Goal: Task Accomplishment & Management: Manage account settings

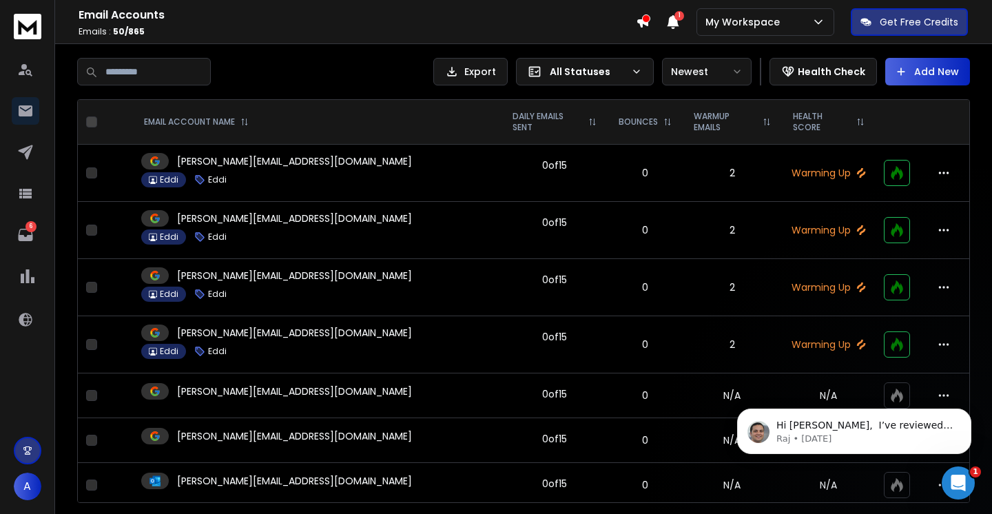
click at [959, 490] on icon "Open Intercom Messenger" at bounding box center [958, 483] width 23 height 23
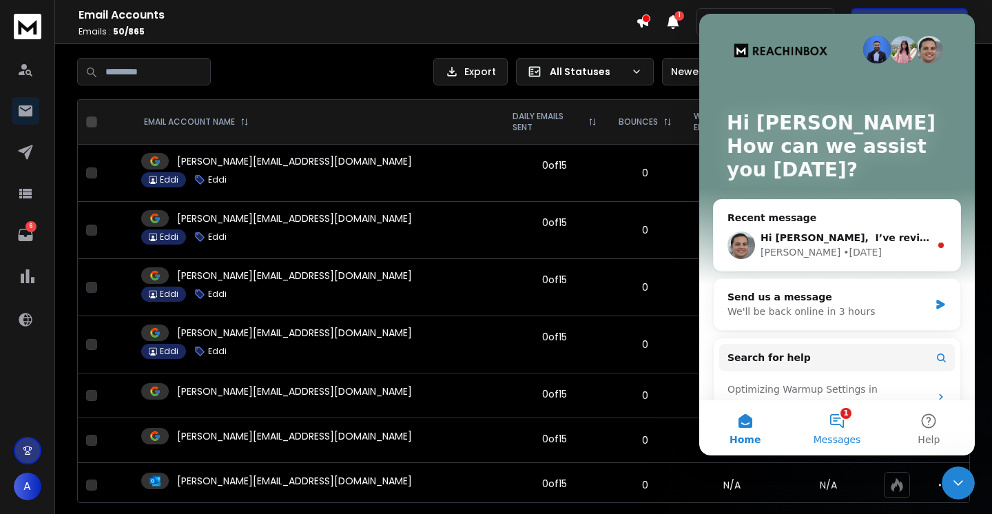
click at [844, 411] on button "1 Messages" at bounding box center [837, 427] width 92 height 55
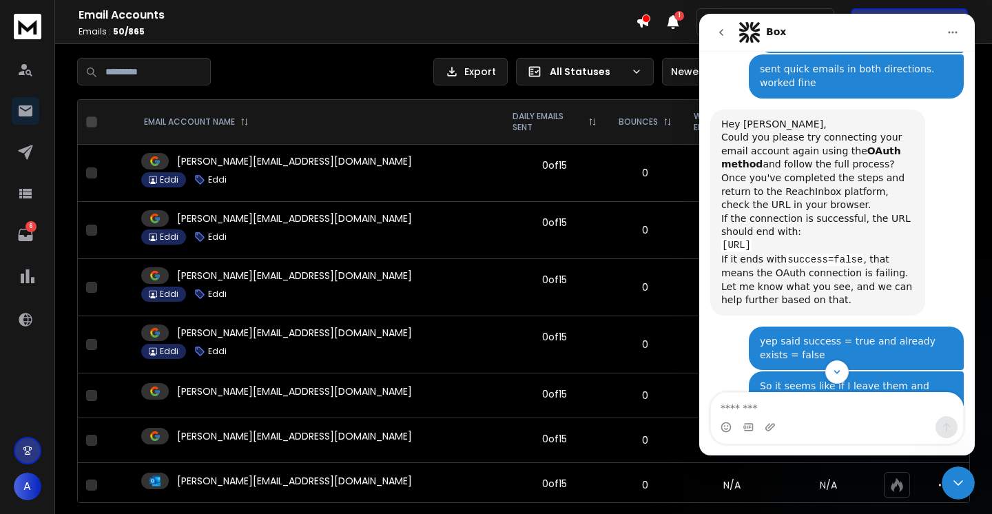
scroll to position [8137, 0]
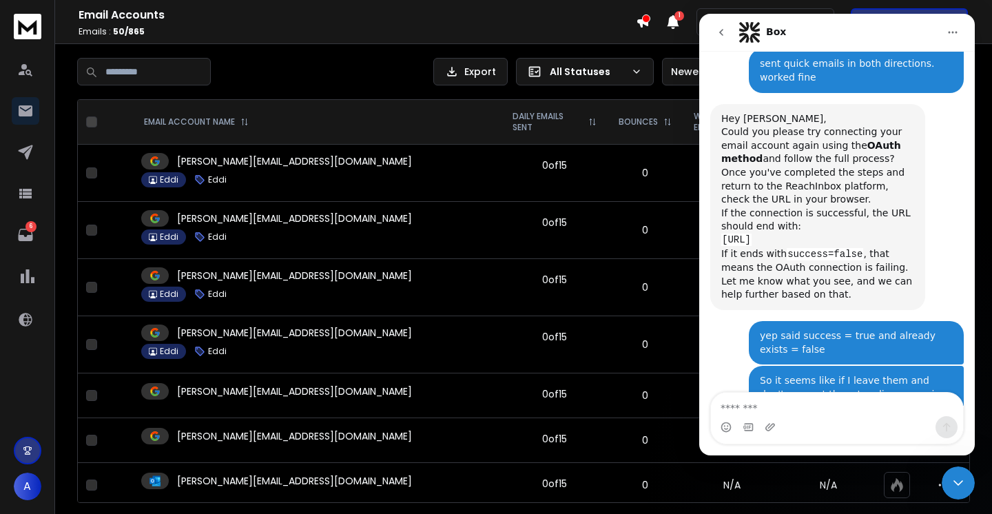
click at [748, 410] on textarea "Message…" at bounding box center [837, 403] width 252 height 23
click at [747, 409] on textarea "Message…" at bounding box center [837, 403] width 252 height 23
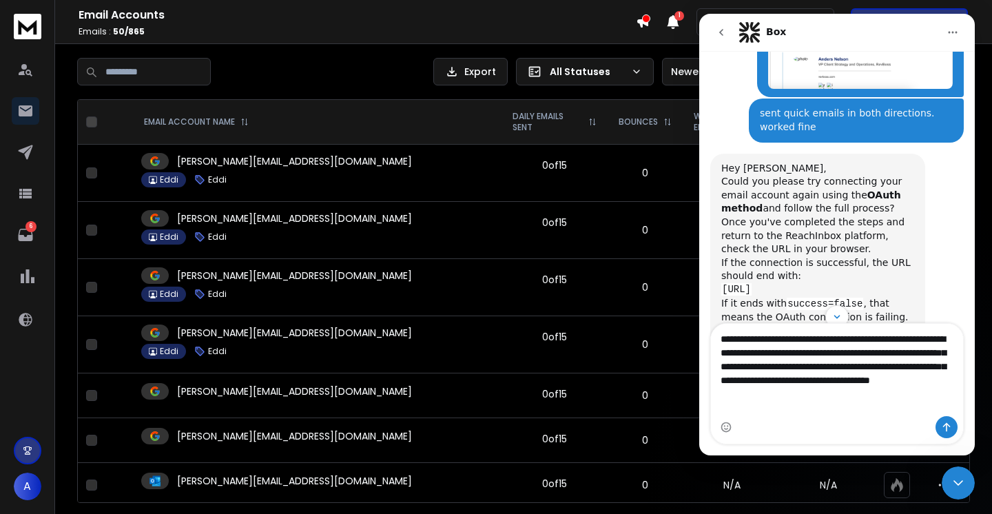
scroll to position [8192, 0]
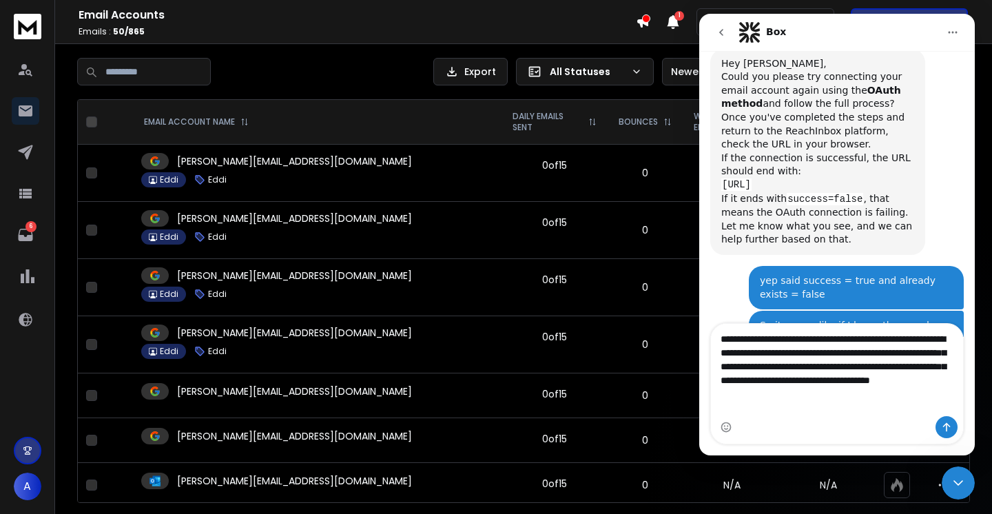
drag, startPoint x: 808, startPoint y: 408, endPoint x: 931, endPoint y: 412, distance: 122.6
click at [931, 402] on textarea "**********" at bounding box center [837, 363] width 252 height 78
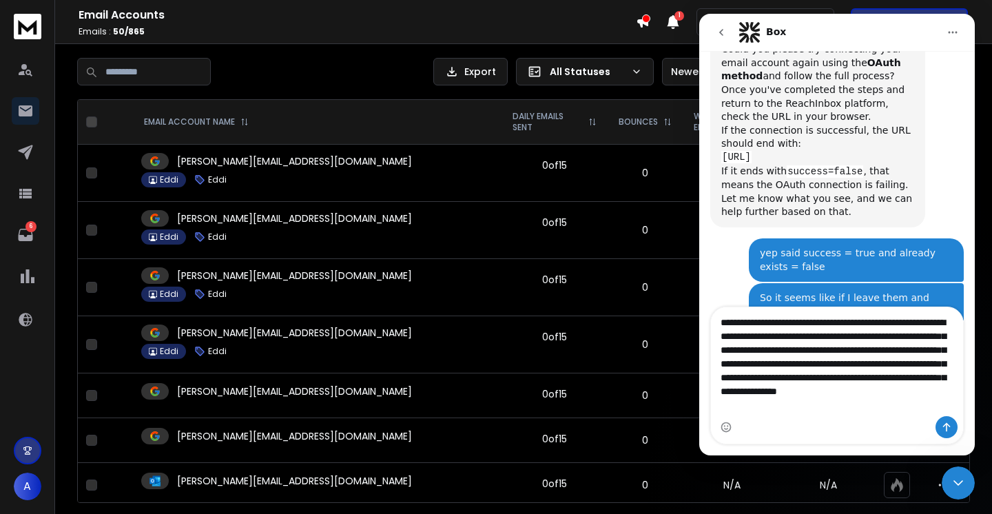
scroll to position [8222, 0]
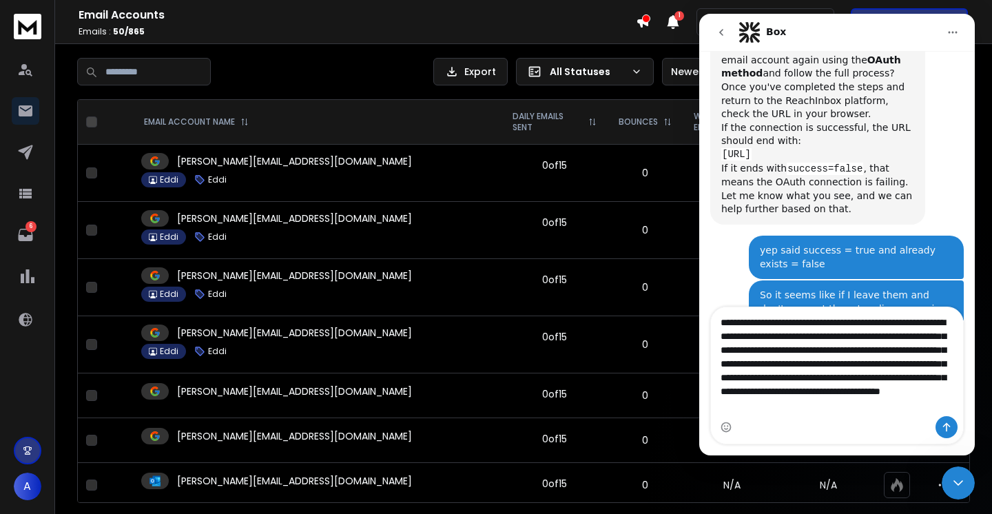
type textarea "**********"
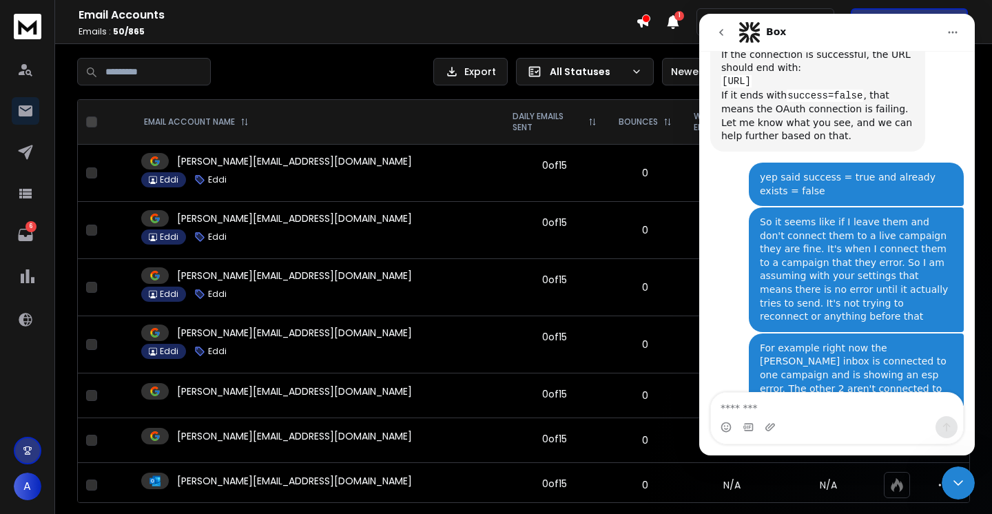
scroll to position [8318, 0]
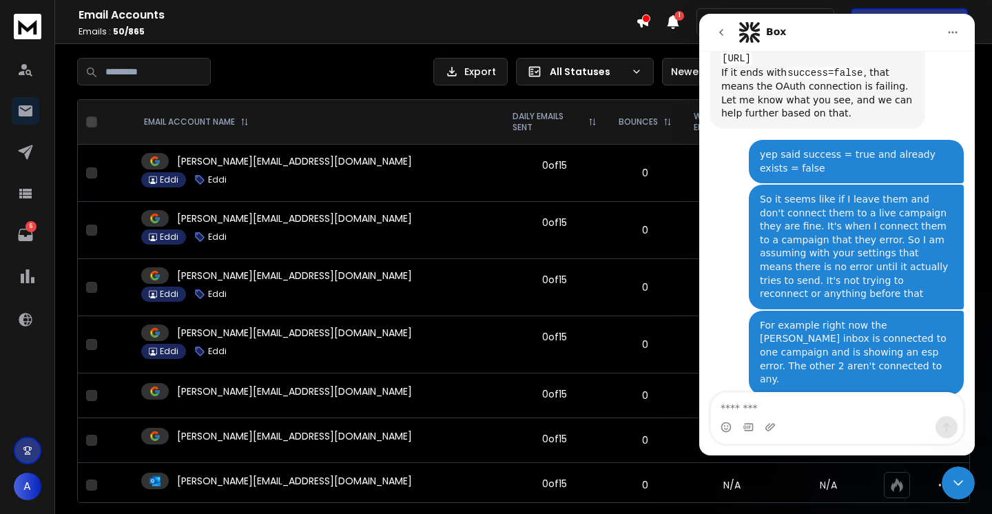
click at [959, 494] on div "Close Intercom Messenger" at bounding box center [957, 482] width 33 height 33
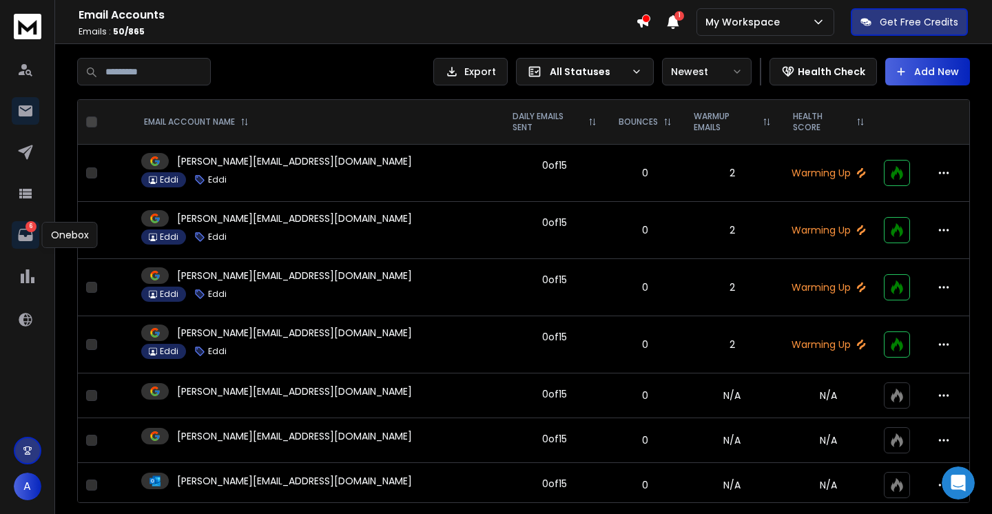
click at [22, 233] on icon at bounding box center [25, 235] width 17 height 17
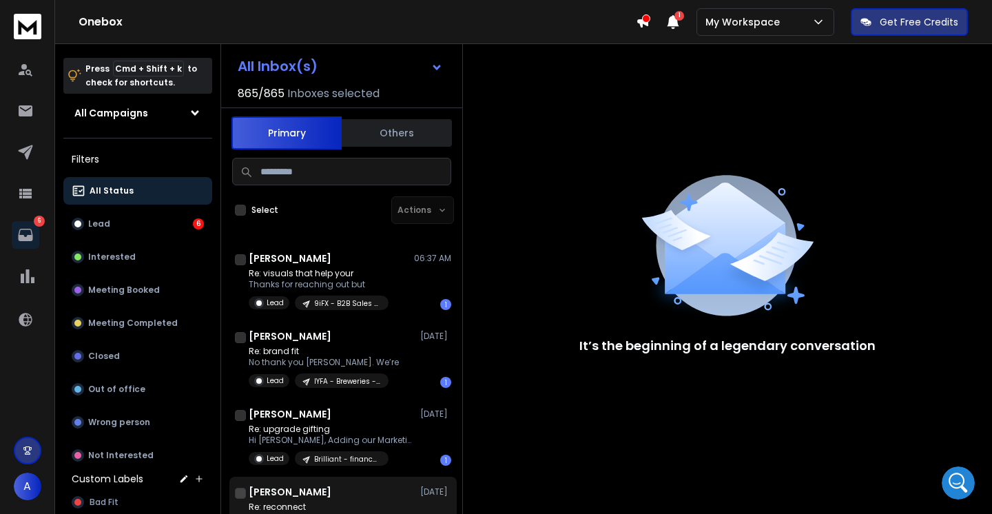
scroll to position [67, 0]
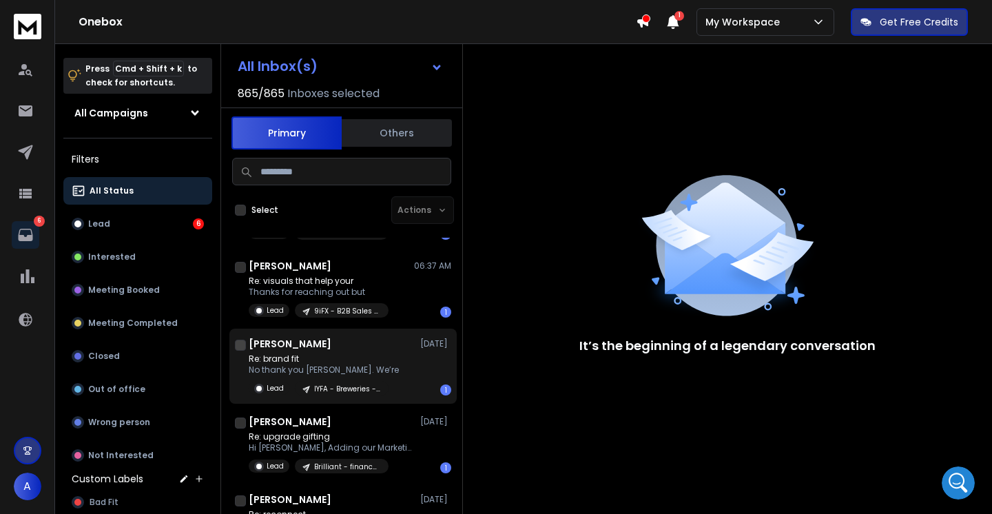
click at [335, 366] on p "No thank you [PERSON_NAME]. We’re" at bounding box center [324, 369] width 150 height 11
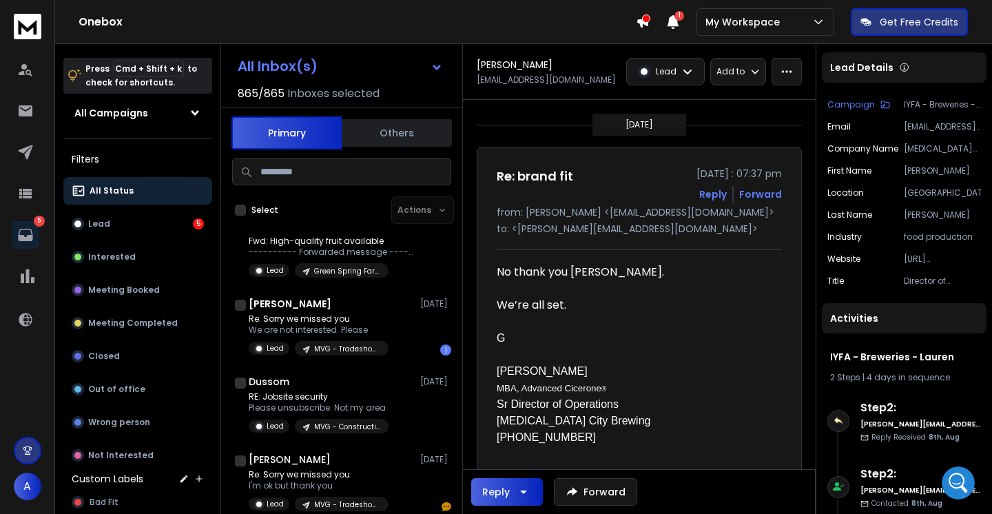
scroll to position [654, 0]
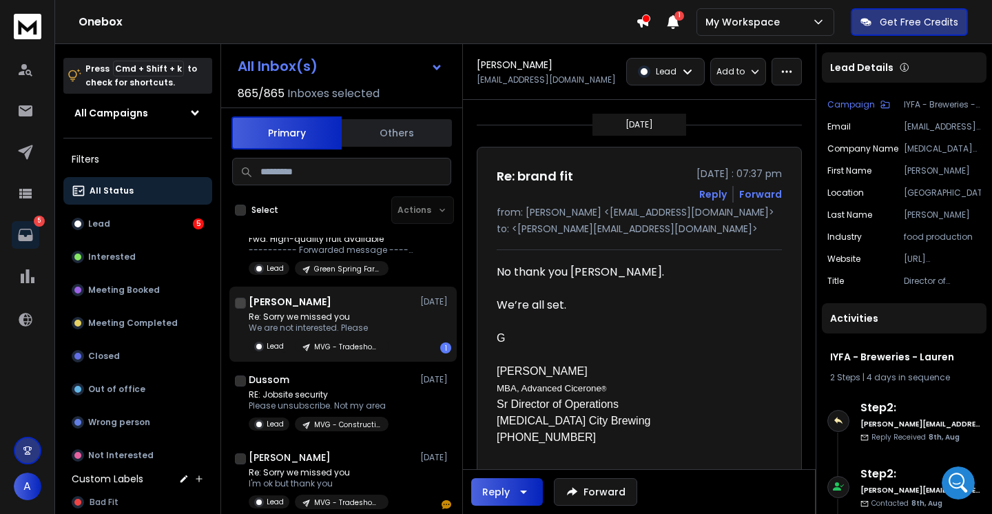
click at [350, 323] on p "We are not interested. Please" at bounding box center [319, 327] width 140 height 11
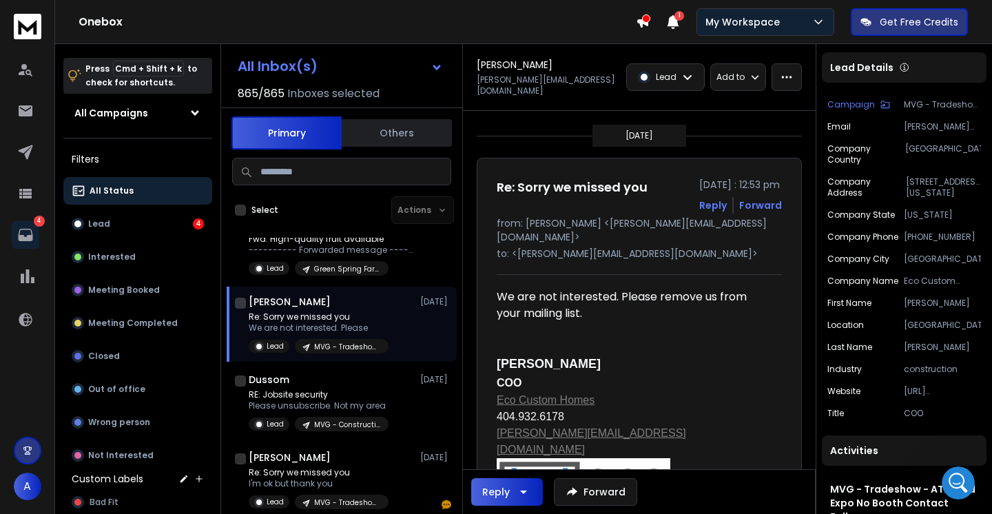
click at [780, 13] on button "My Workspace" at bounding box center [765, 22] width 138 height 28
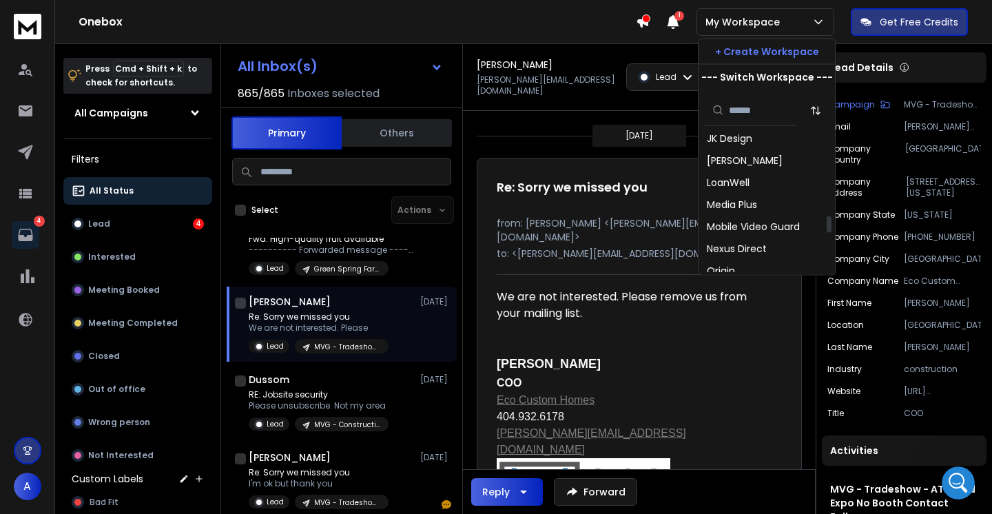
scroll to position [687, 0]
click at [760, 220] on div "Mobile Video Guard" at bounding box center [752, 227] width 93 height 14
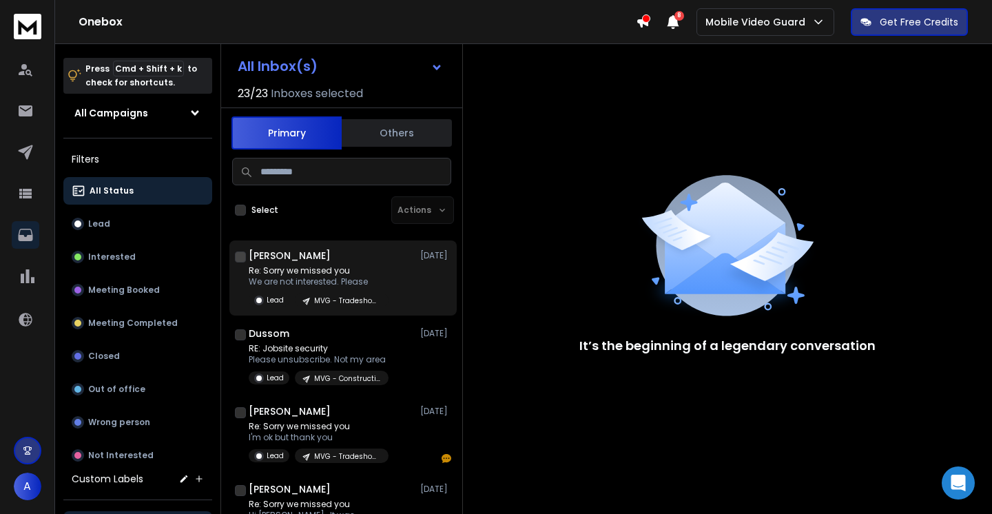
click at [353, 257] on div "Chris Miller 08 Aug" at bounding box center [350, 256] width 202 height 14
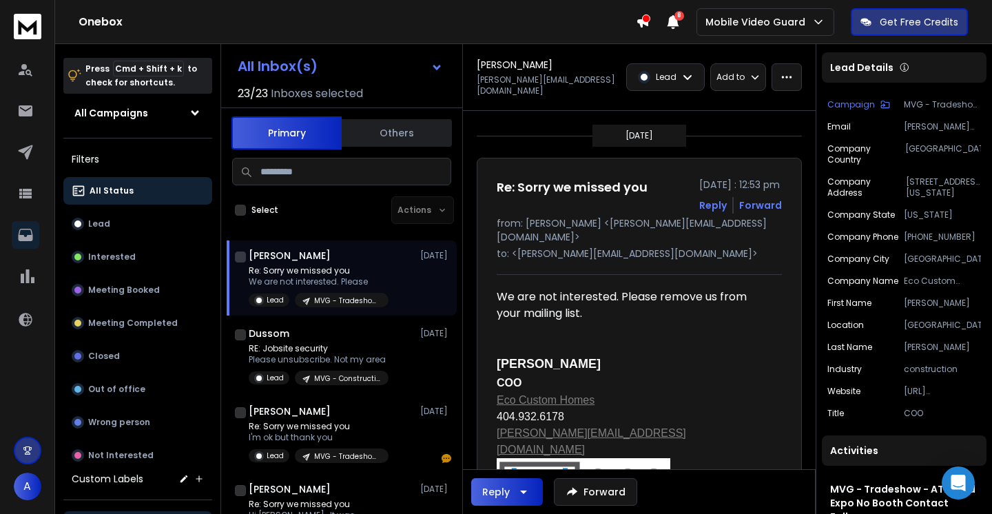
click at [793, 71] on icon "button" at bounding box center [786, 77] width 12 height 12
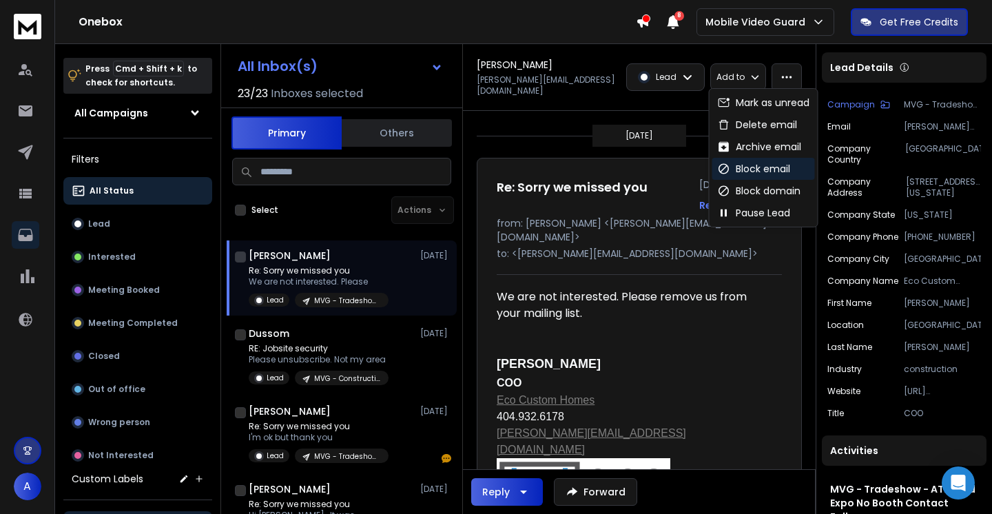
click at [762, 173] on div "Block email" at bounding box center [754, 169] width 72 height 14
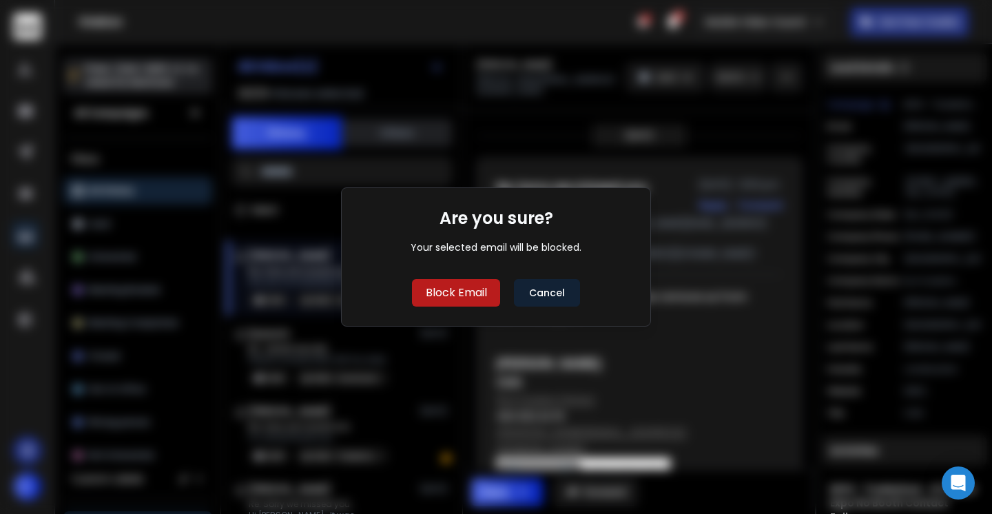
click at [462, 285] on button "Block Email" at bounding box center [456, 293] width 88 height 28
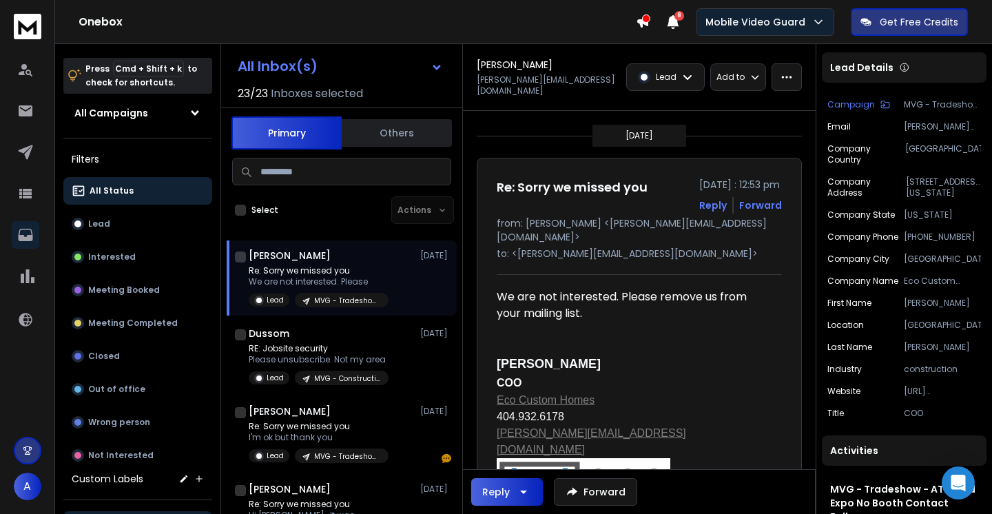
click at [746, 23] on p "Mobile Video Guard" at bounding box center [757, 22] width 105 height 14
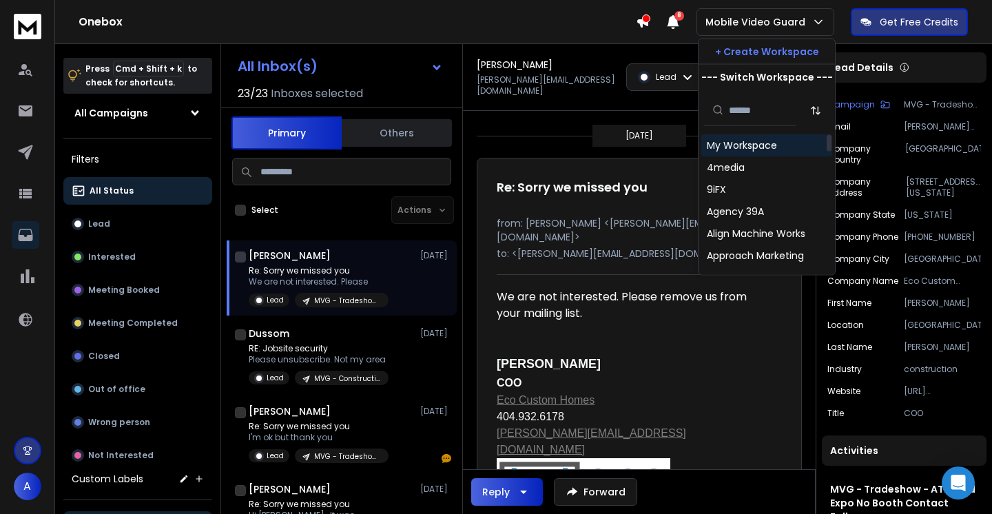
click at [737, 147] on div "My Workspace" at bounding box center [741, 145] width 70 height 14
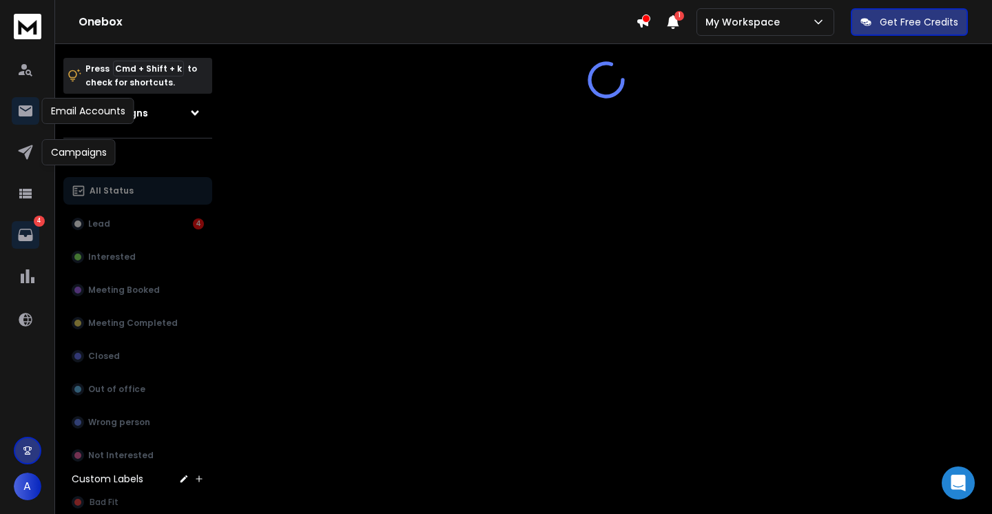
click at [24, 110] on icon at bounding box center [25, 111] width 17 height 17
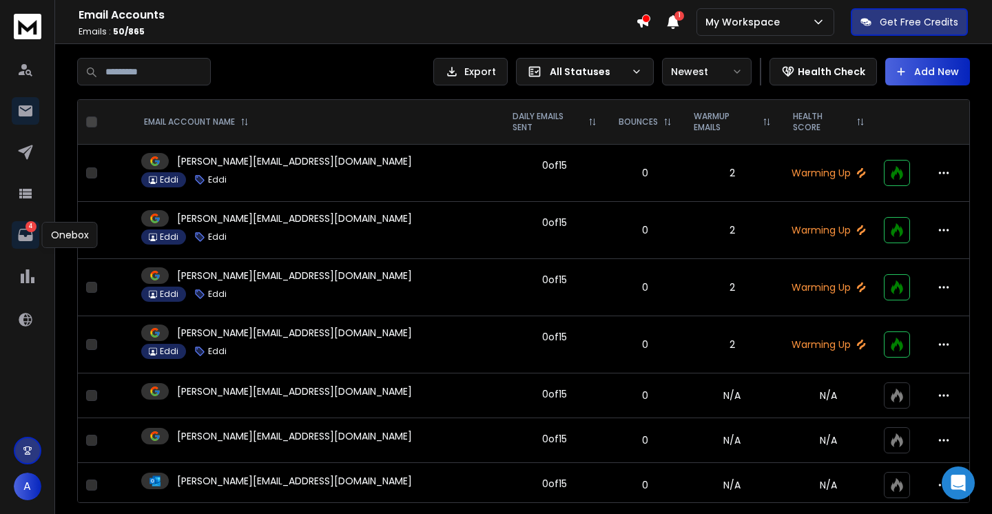
click at [23, 224] on link "4" at bounding box center [26, 235] width 28 height 28
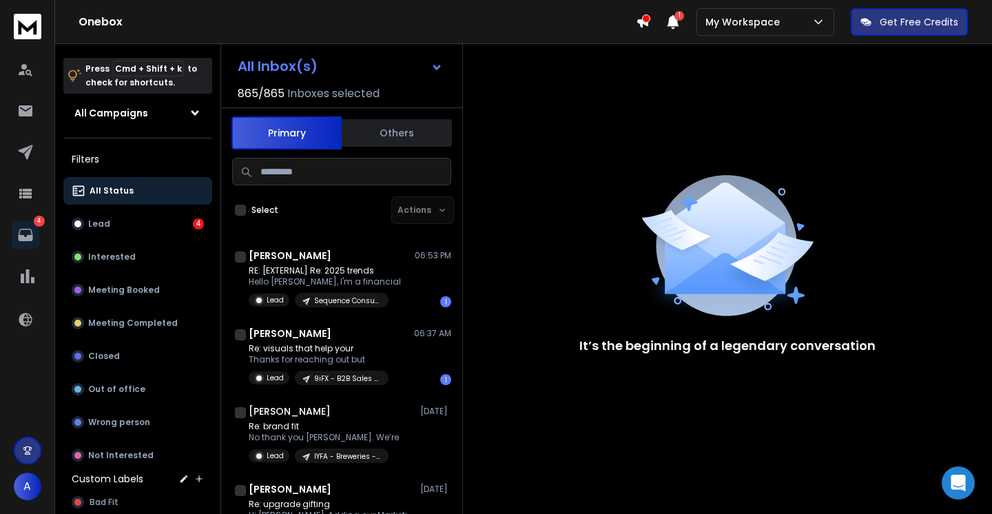
click at [12, 221] on link "4" at bounding box center [26, 235] width 28 height 28
